Goal: Communication & Community: Answer question/provide support

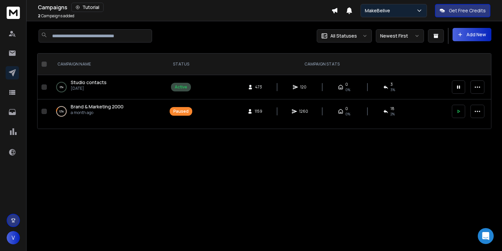
click at [414, 14] on div "MakeBelive" at bounding box center [394, 10] width 58 height 7
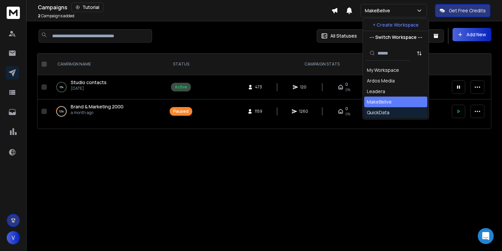
click at [377, 113] on div "QuickData" at bounding box center [378, 112] width 23 height 7
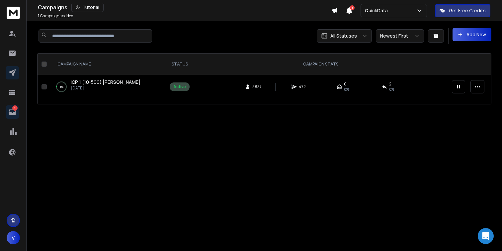
click at [14, 110] on p "1" at bounding box center [14, 107] width 5 height 5
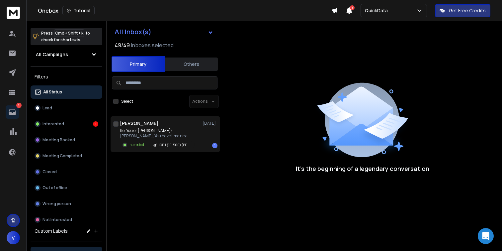
click at [158, 125] on h1 "[PERSON_NAME]" at bounding box center [139, 123] width 38 height 7
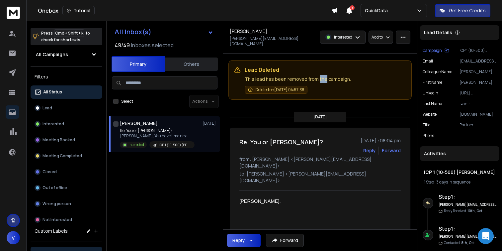
click at [369, 147] on button "Reply" at bounding box center [369, 150] width 13 height 7
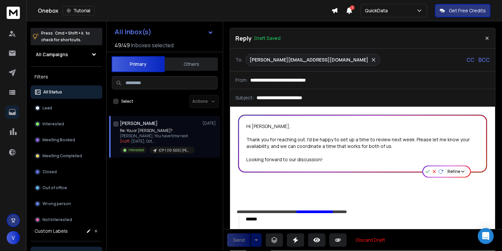
click at [433, 173] on icon at bounding box center [433, 171] width 5 height 5
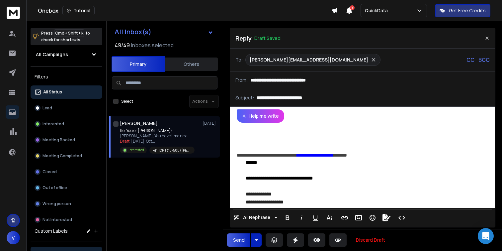
click at [294, 127] on div "**********" at bounding box center [362, 164] width 265 height 85
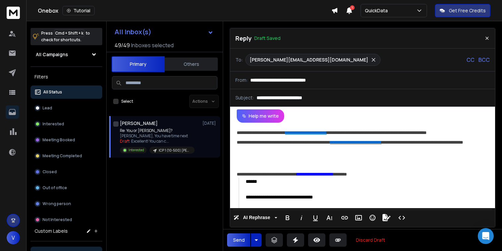
click at [475, 133] on p "**********" at bounding box center [362, 132] width 250 height 7
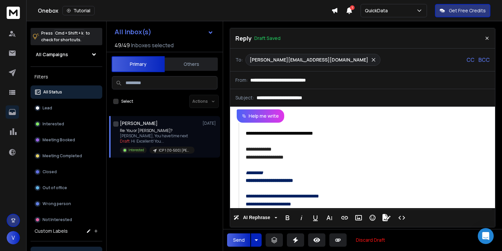
scroll to position [88, 0]
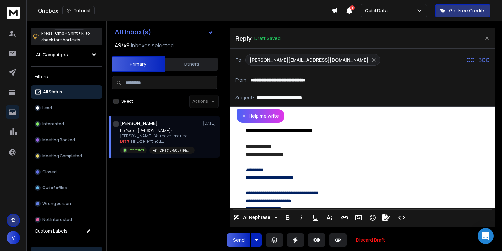
click at [255, 154] on span "**********" at bounding box center [265, 153] width 38 height 5
copy span "*******"
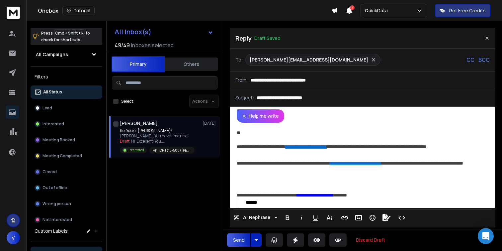
click at [255, 134] on p "**********" at bounding box center [362, 143] width 250 height 28
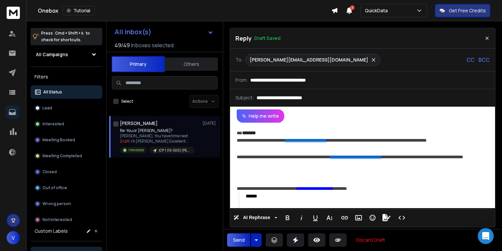
click at [267, 132] on p "**********" at bounding box center [362, 140] width 250 height 22
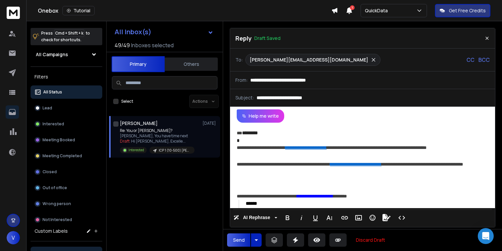
click at [266, 179] on div at bounding box center [362, 180] width 250 height 7
click at [238, 237] on button "Send" at bounding box center [238, 239] width 23 height 13
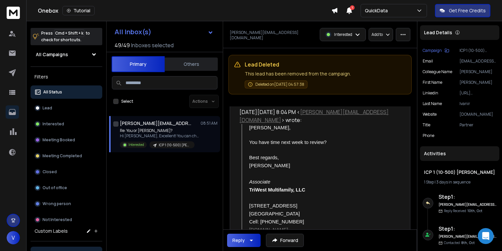
scroll to position [190, 0]
click at [175, 135] on p "Hi [PERSON_NAME], Excellent! You can check" at bounding box center [160, 135] width 80 height 5
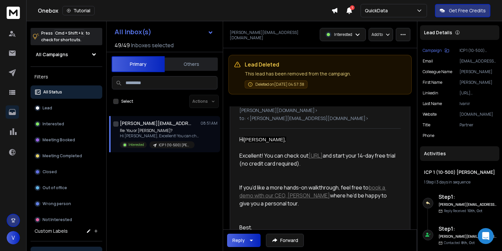
scroll to position [52, 0]
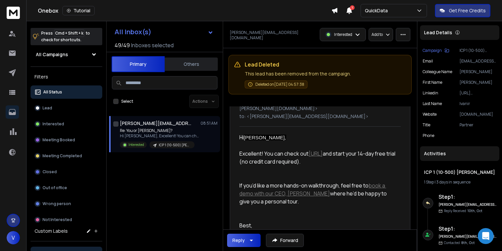
click at [300, 185] on link "book a demo with our CEO, [PERSON_NAME]" at bounding box center [312, 189] width 147 height 15
click at [377, 20] on div "Onebox Tutorial 1 QuickData Get Free Credits" at bounding box center [251, 10] width 502 height 21
click at [378, 17] on div "Onebox Tutorial 1 QuickData Get Free Credits" at bounding box center [251, 10] width 502 height 21
click at [378, 13] on p "QuickData" at bounding box center [378, 10] width 26 height 7
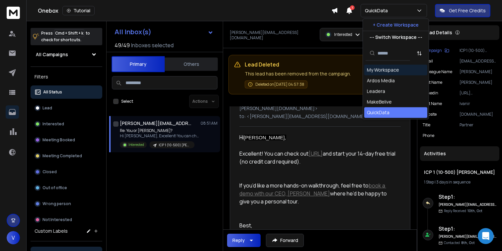
click at [297, 133] on div "Hi [PERSON_NAME], Excellent! You can check out [URL] and start your 14-day free…" at bounding box center [317, 153] width 156 height 40
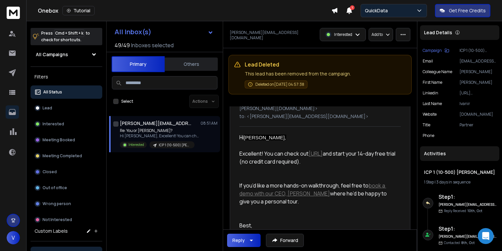
click at [393, 8] on div "QuickData" at bounding box center [394, 10] width 58 height 7
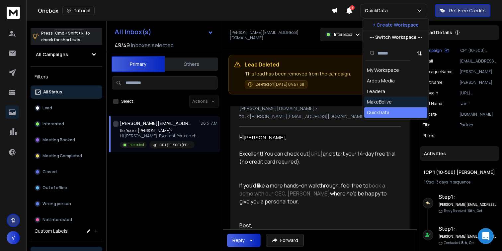
click at [397, 98] on div "MakeBelive" at bounding box center [395, 102] width 63 height 11
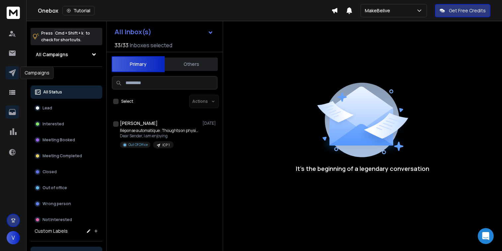
click at [14, 71] on icon at bounding box center [12, 72] width 7 height 7
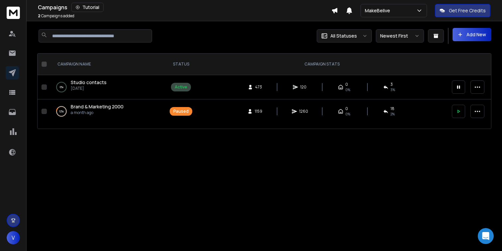
click at [104, 90] on p "4 days ago" at bounding box center [89, 88] width 36 height 5
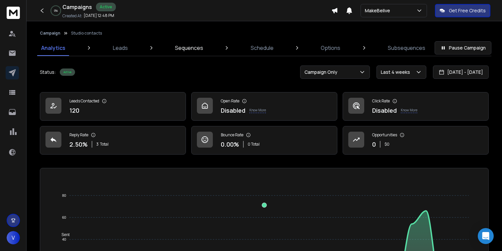
click at [183, 45] on p "Sequences" at bounding box center [189, 48] width 28 height 8
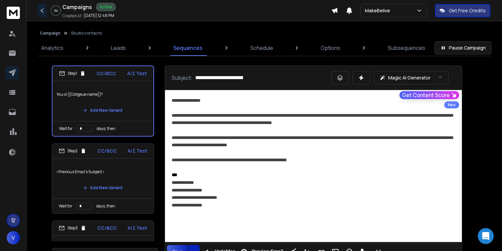
click at [44, 12] on icon at bounding box center [42, 11] width 6 height 6
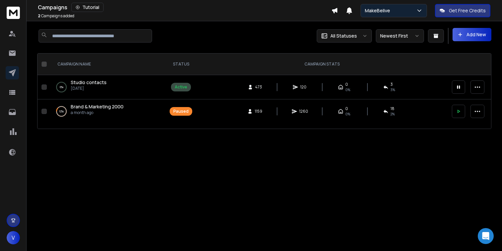
click at [404, 14] on button "MakeBelive" at bounding box center [393, 10] width 66 height 13
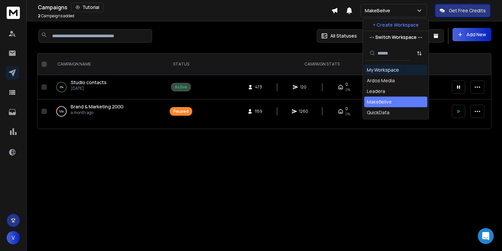
click at [272, 50] on div "Campaigns 2 Campaigns Added All Statuses Newest First Add New CAMPAIGN NAME STA…" at bounding box center [264, 153] width 454 height 251
